Goal: Task Accomplishment & Management: Manage account settings

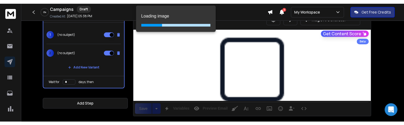
scroll to position [45, 0]
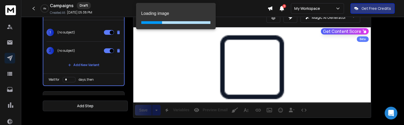
click at [92, 117] on div "Step 1 CC/BCC A/Z Test 1 (no subject) 2 (no subject) Add New Variant Wait for *…" at bounding box center [85, 63] width 85 height 110
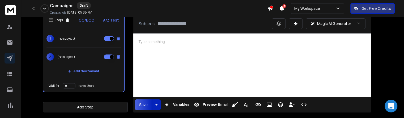
scroll to position [40, 0]
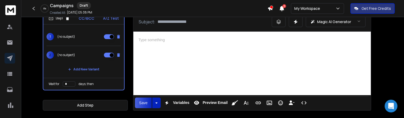
click at [236, 58] on div at bounding box center [251, 63] width 237 height 63
click at [269, 102] on icon "button" at bounding box center [269, 103] width 6 height 6
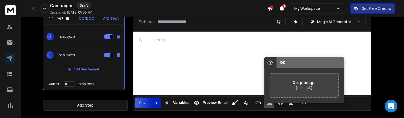
click at [304, 90] on input "file" at bounding box center [304, 86] width 68 height 24
type input "**********"
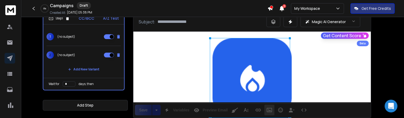
click at [323, 62] on div at bounding box center [252, 77] width 227 height 79
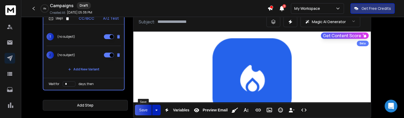
drag, startPoint x: 140, startPoint y: 111, endPoint x: 137, endPoint y: 117, distance: 6.1
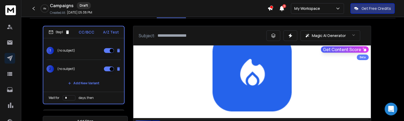
scroll to position [46, 0]
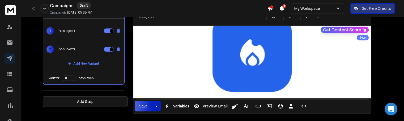
click at [259, 61] on img at bounding box center [252, 51] width 80 height 79
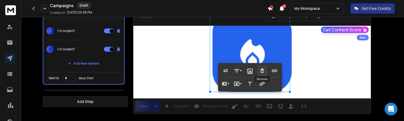
click at [261, 71] on icon "button" at bounding box center [262, 70] width 6 height 6
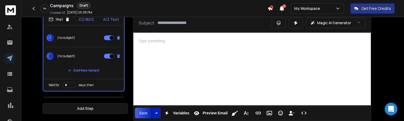
scroll to position [0, 0]
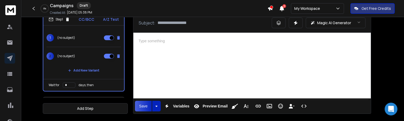
click at [214, 61] on div at bounding box center [251, 66] width 237 height 66
click at [267, 105] on icon "button" at bounding box center [269, 106] width 6 height 6
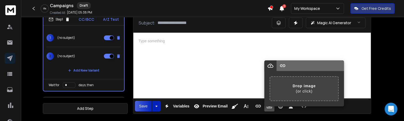
click at [295, 87] on input "file" at bounding box center [304, 89] width 68 height 24
click at [291, 89] on input "file" at bounding box center [304, 89] width 68 height 24
type input "**********"
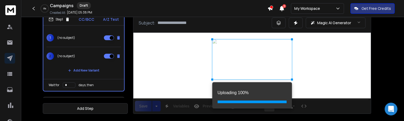
click at [164, 44] on div at bounding box center [252, 41] width 227 height 4
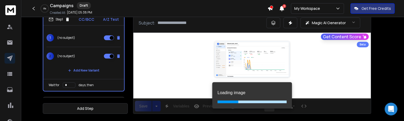
click at [170, 68] on div at bounding box center [252, 59] width 227 height 40
